Goal: Task Accomplishment & Management: Manage account settings

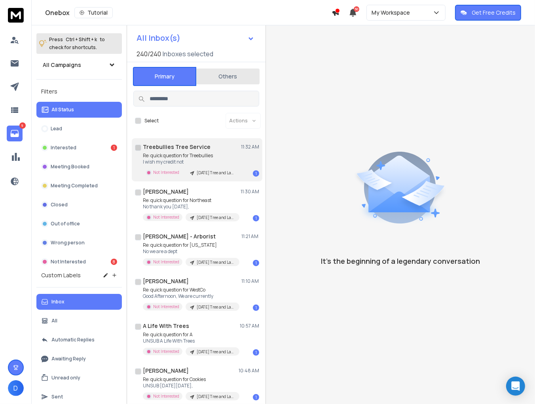
click at [204, 157] on p "Re: quick question for Treebullies" at bounding box center [190, 155] width 95 height 6
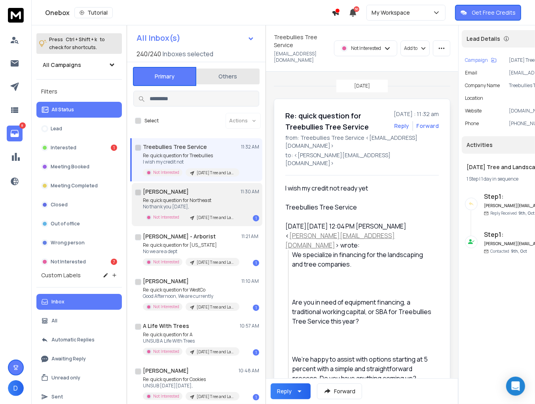
click at [196, 194] on div "[PERSON_NAME] 11:30 AM" at bounding box center [201, 192] width 116 height 8
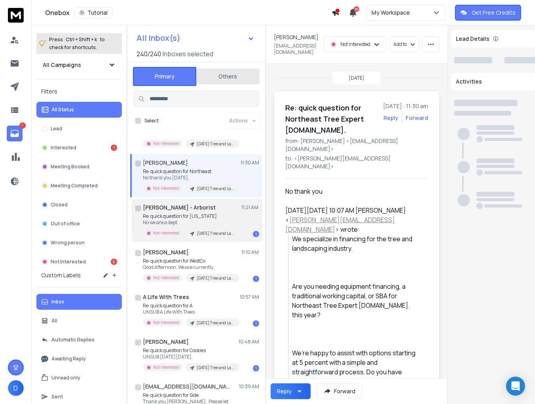
scroll to position [44, 0]
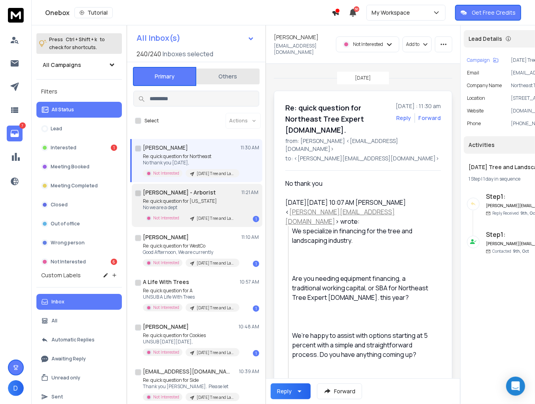
click at [214, 204] on p "No we are a dept" at bounding box center [190, 207] width 95 height 6
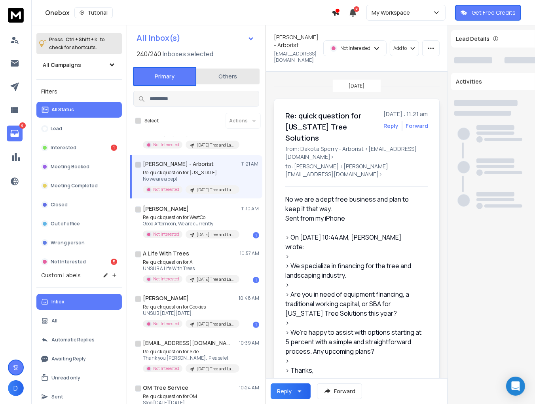
scroll to position [88, 0]
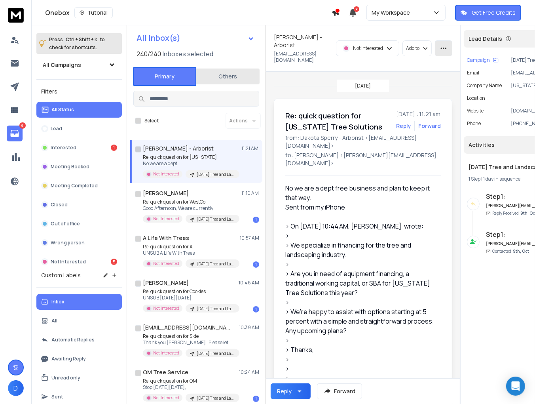
click at [448, 45] on icon "button" at bounding box center [443, 48] width 7 height 7
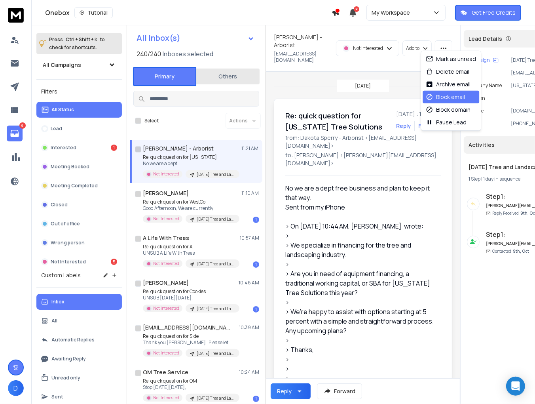
click at [450, 97] on div "Block email" at bounding box center [445, 97] width 39 height 8
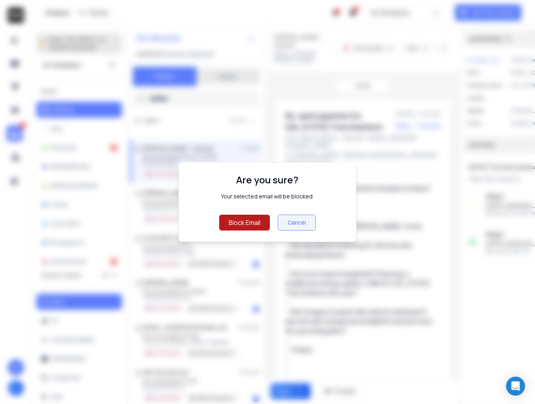
click at [263, 221] on button "Block Email" at bounding box center [244, 223] width 51 height 16
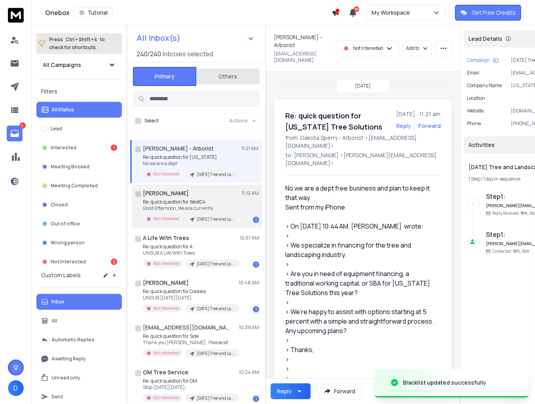
click at [213, 206] on p "Good Afternoon, We are currently" at bounding box center [190, 208] width 95 height 6
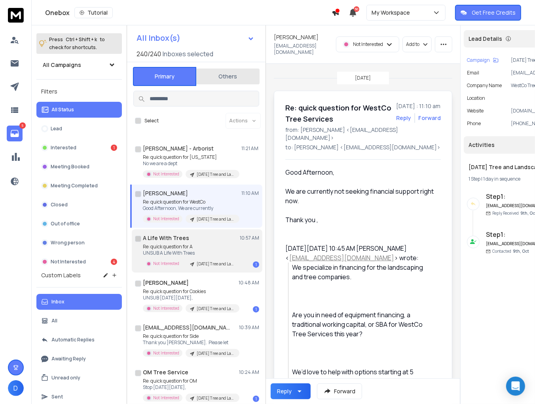
click at [204, 246] on p "Re: quick question for A" at bounding box center [190, 247] width 95 height 6
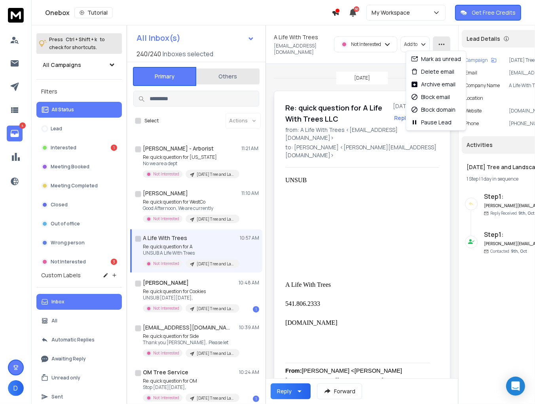
click at [446, 41] on icon "button" at bounding box center [441, 44] width 7 height 7
click at [438, 94] on div "Block email" at bounding box center [431, 97] width 39 height 8
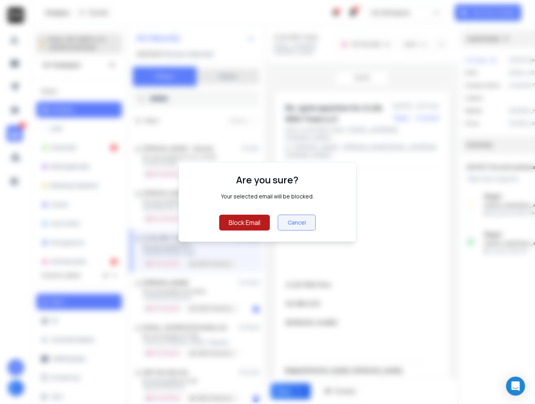
click at [246, 224] on button "Block Email" at bounding box center [244, 223] width 51 height 16
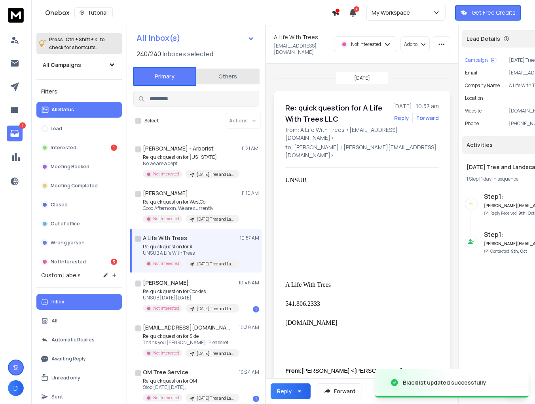
scroll to position [132, 0]
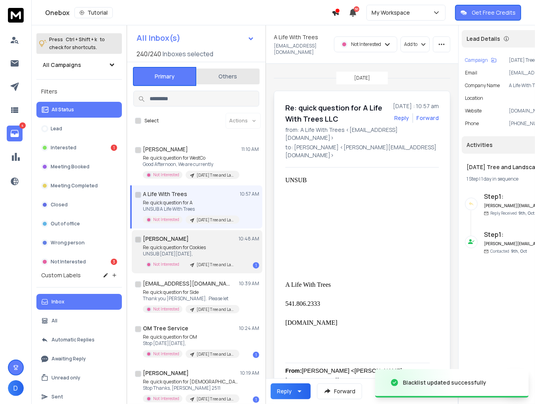
click at [218, 241] on div "[PERSON_NAME] 10:48 AM" at bounding box center [201, 239] width 116 height 8
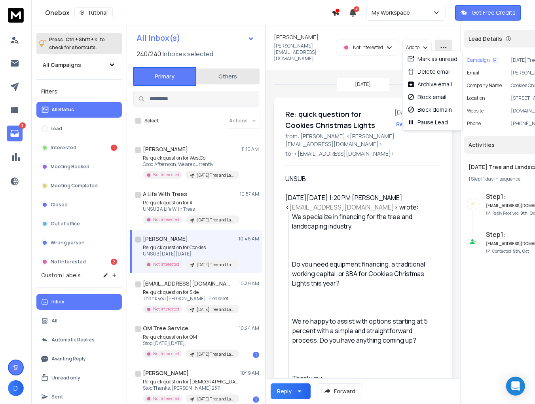
click at [448, 44] on icon "button" at bounding box center [443, 47] width 7 height 7
click at [435, 97] on div "Block email" at bounding box center [427, 97] width 39 height 8
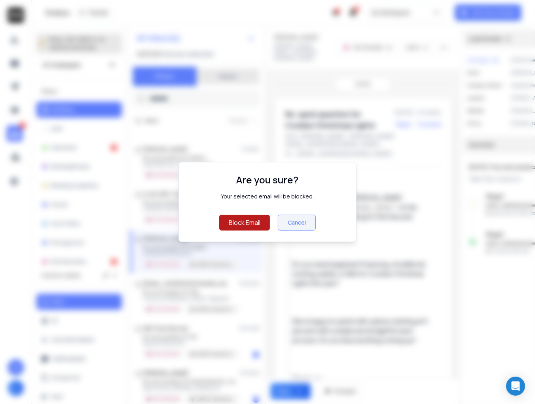
click at [247, 222] on button "Block Email" at bounding box center [244, 223] width 51 height 16
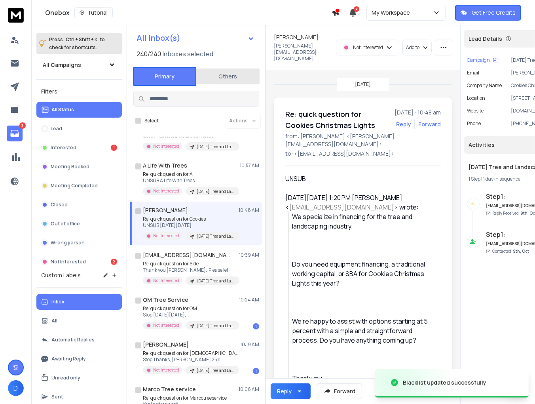
scroll to position [176, 0]
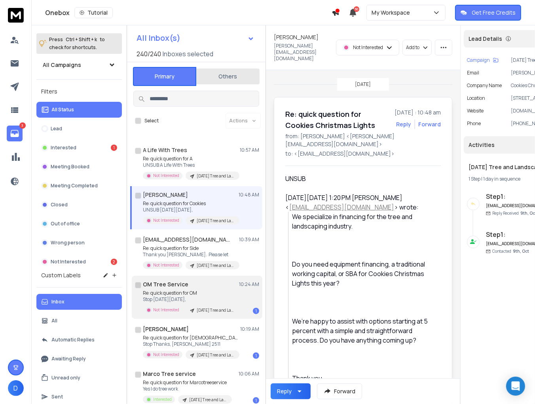
click at [195, 290] on p "Re: quick question for OM" at bounding box center [190, 293] width 95 height 6
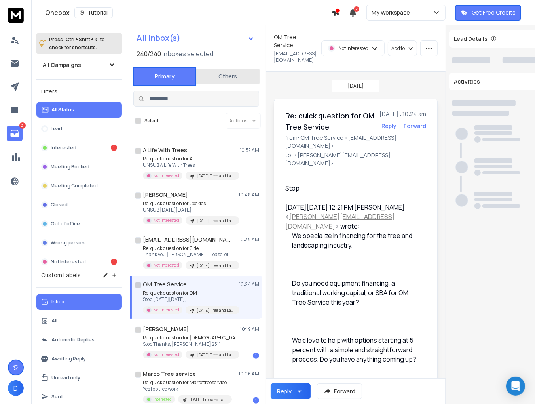
scroll to position [220, 0]
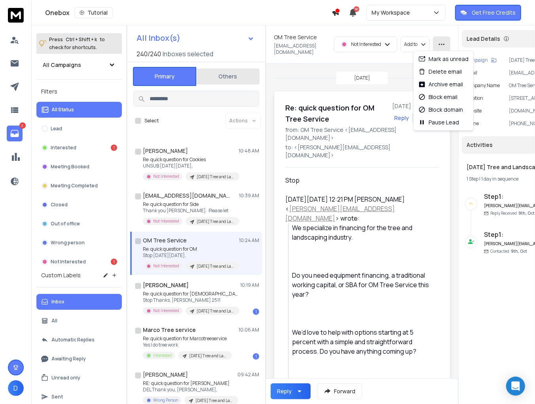
click at [446, 41] on icon "button" at bounding box center [441, 44] width 7 height 7
click at [438, 97] on div "Block email" at bounding box center [438, 97] width 39 height 8
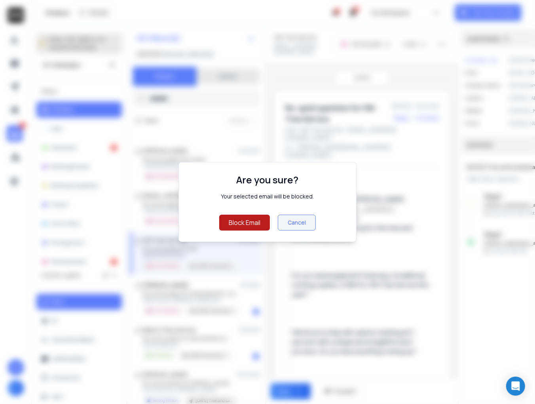
click at [253, 219] on button "Block Email" at bounding box center [244, 223] width 51 height 16
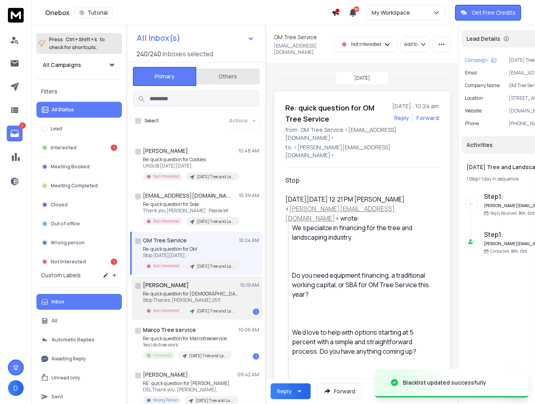
click at [221, 291] on p "Re: quick question for [DEMOGRAPHIC_DATA]'s" at bounding box center [190, 294] width 95 height 6
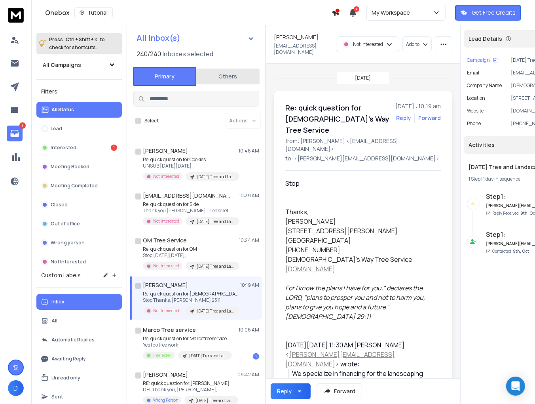
scroll to position [88, 0]
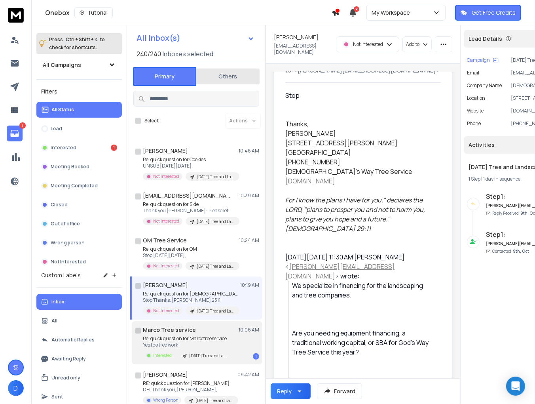
click at [207, 330] on div "Marco Tree service 10:06 AM" at bounding box center [201, 330] width 116 height 8
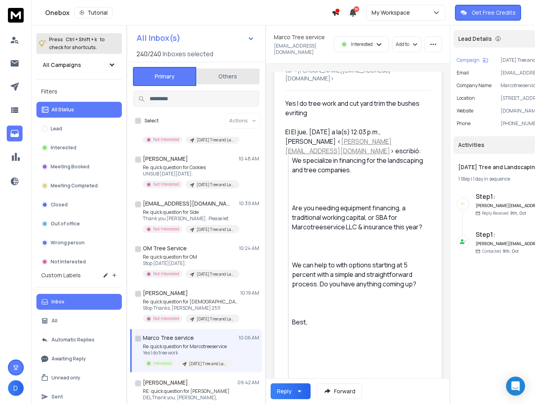
scroll to position [132, 0]
